Goal: Check status: Check status

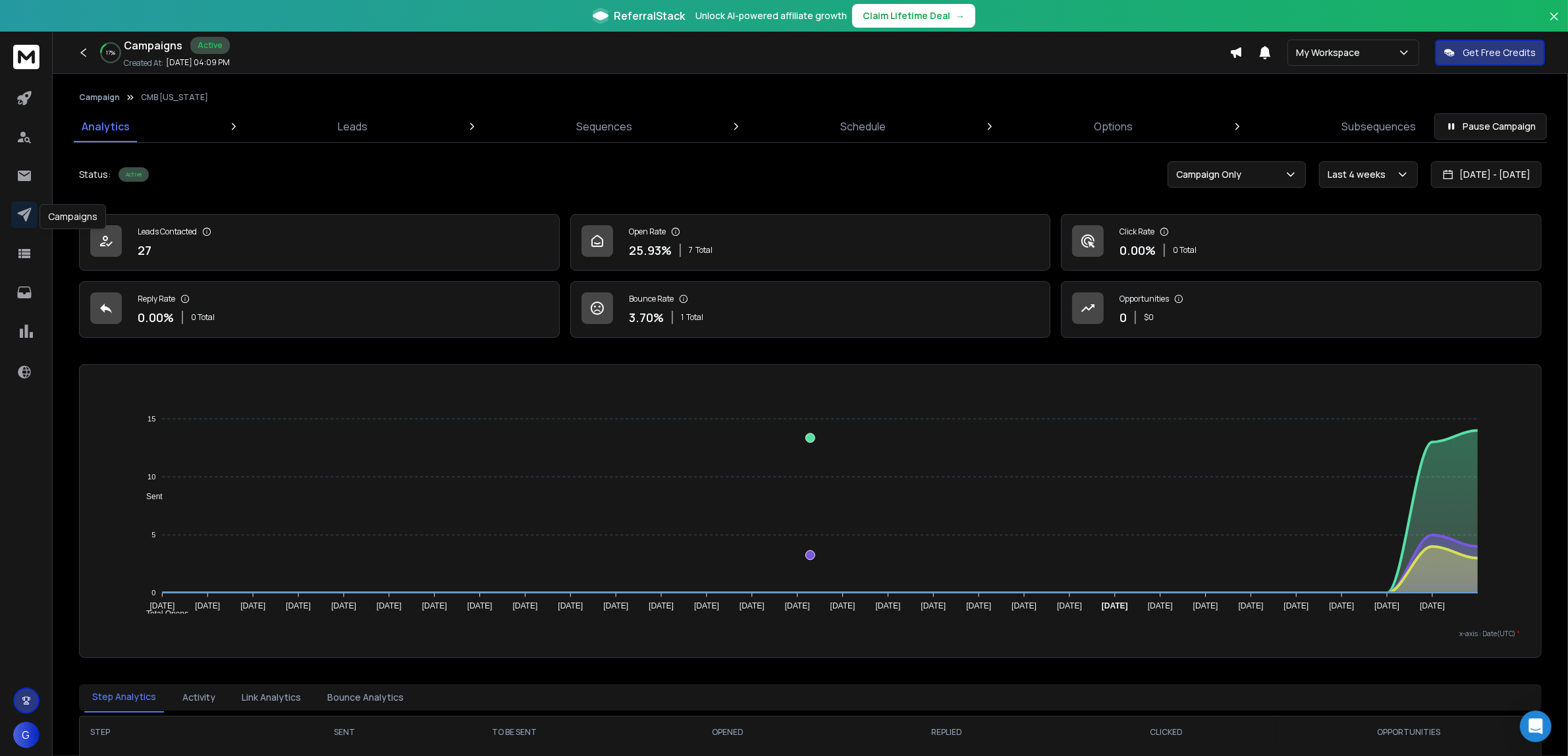
click at [27, 214] on icon at bounding box center [24, 215] width 14 height 14
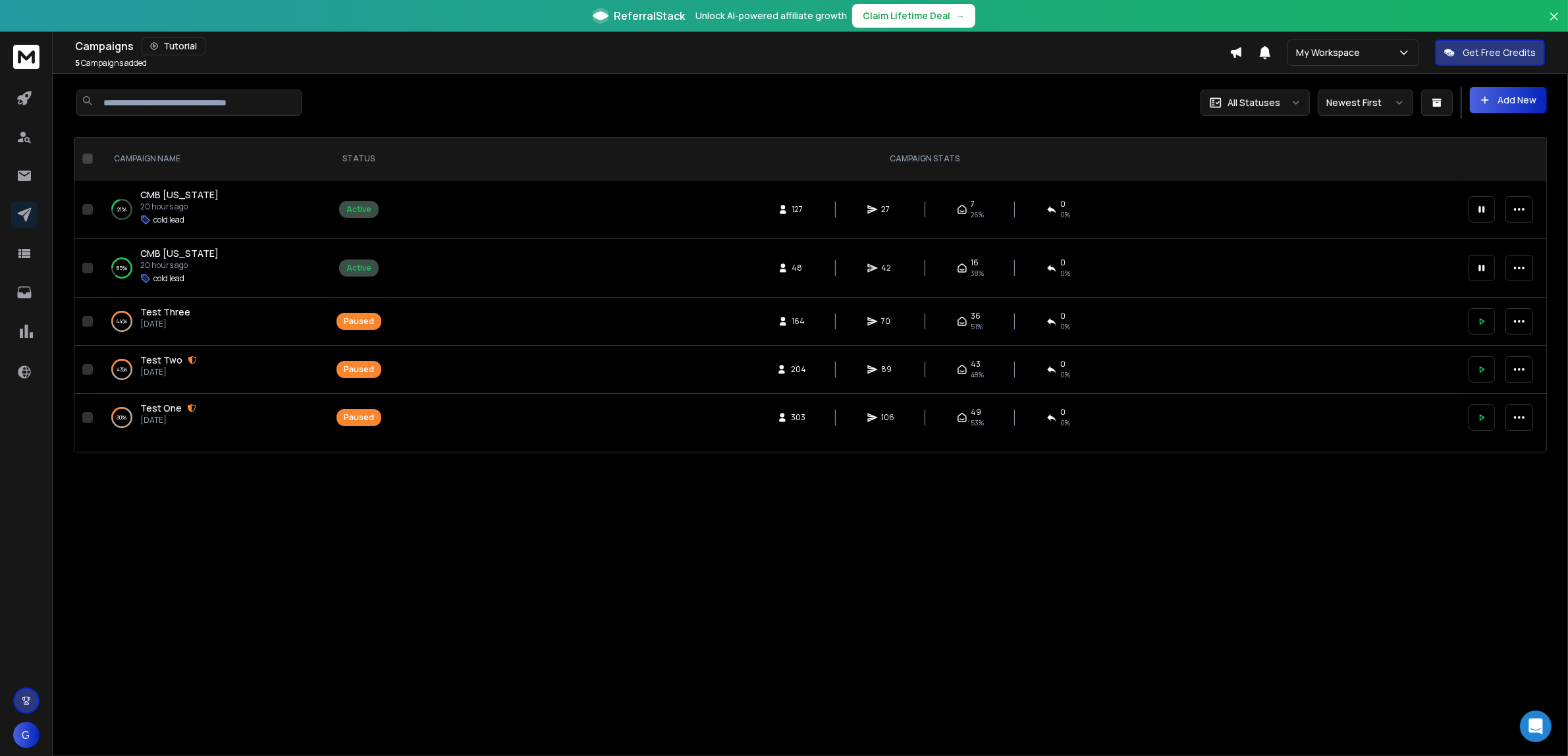
click at [178, 266] on p "20 hours ago" at bounding box center [179, 266] width 79 height 11
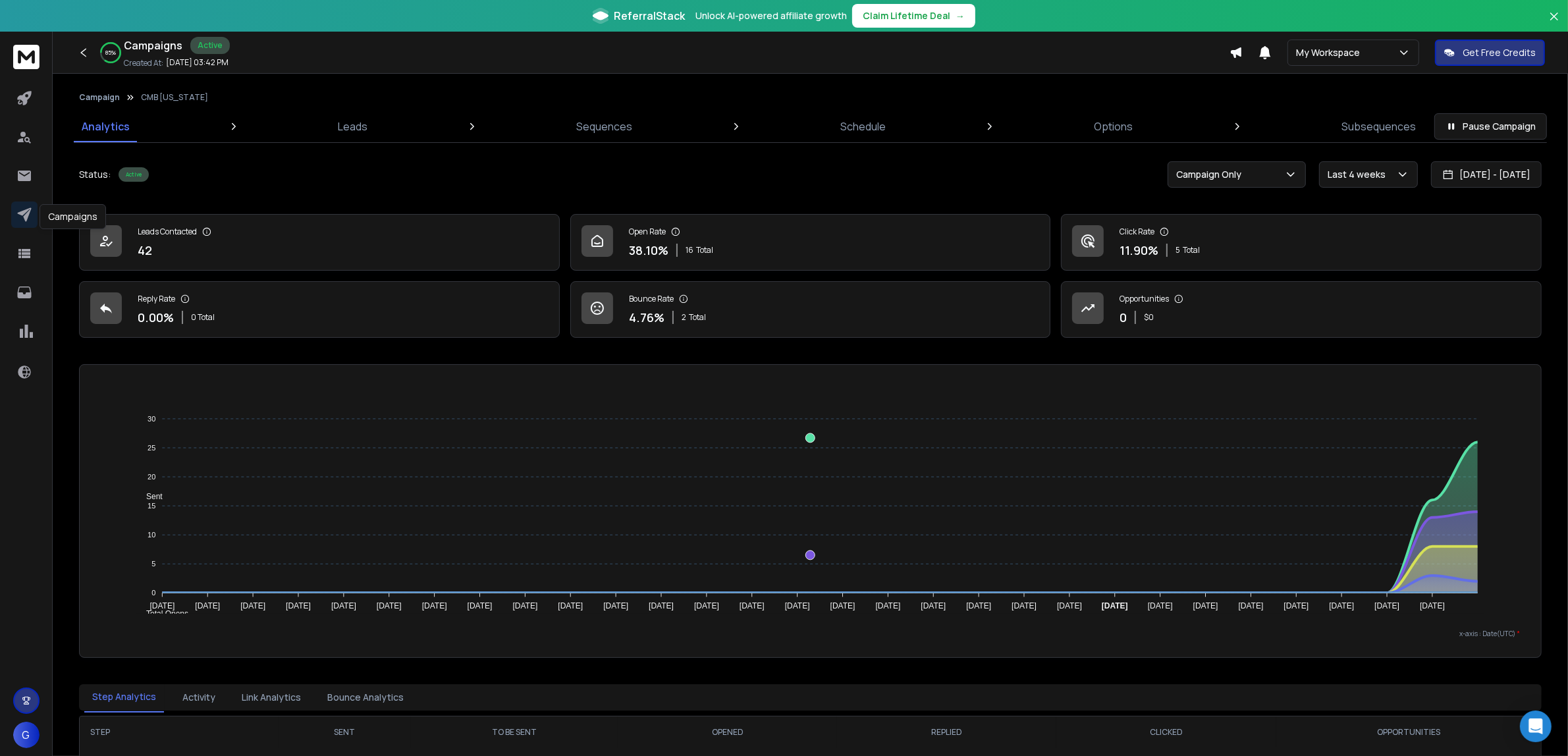
click at [23, 217] on icon at bounding box center [25, 215] width 16 height 16
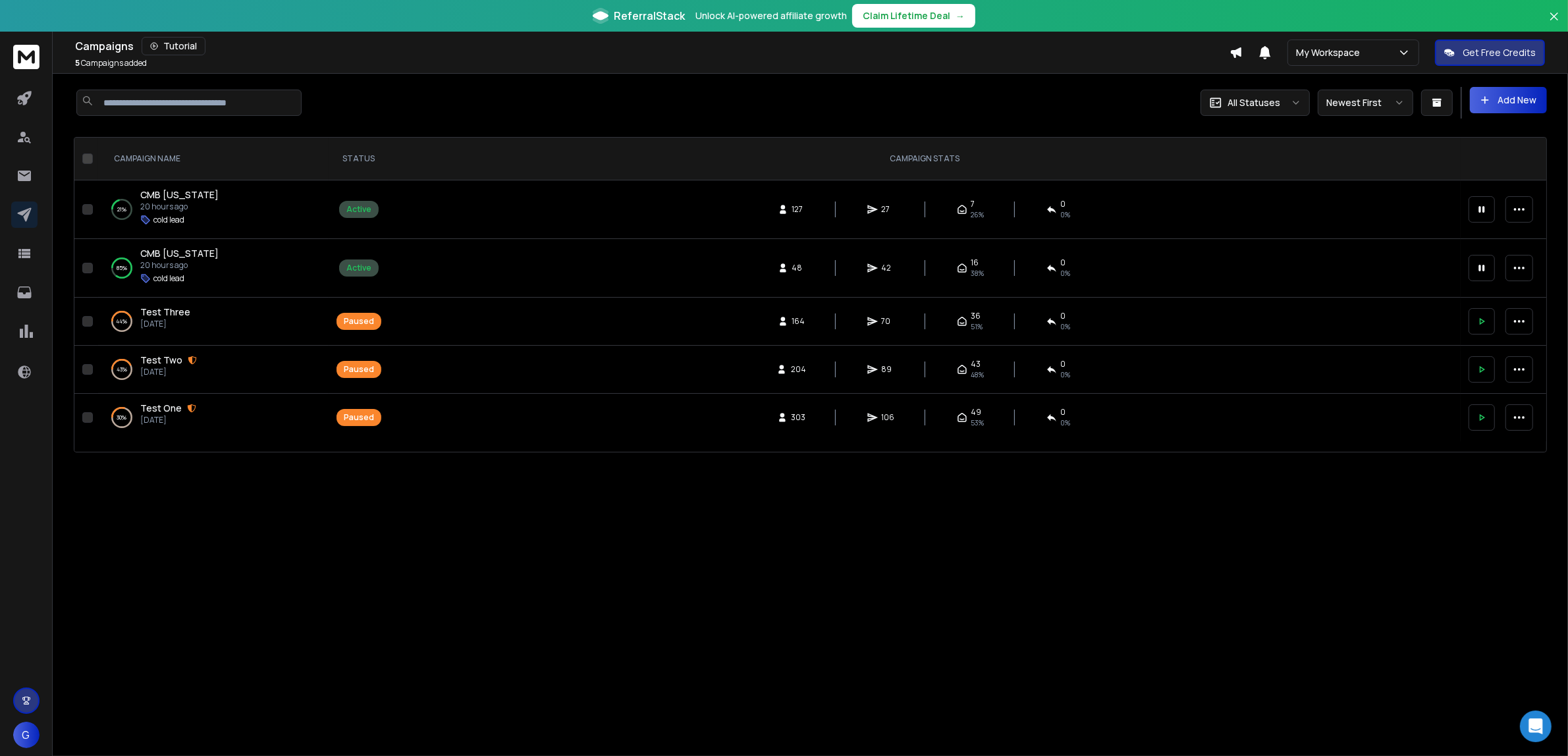
click at [160, 212] on p "20 hours ago" at bounding box center [179, 207] width 79 height 11
